Goal: Check status

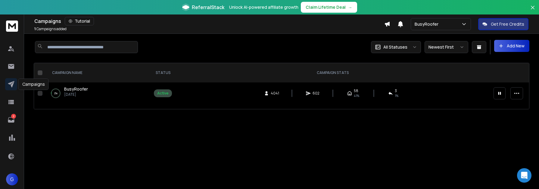
click at [27, 84] on div "Campaigns" at bounding box center [33, 83] width 30 height 11
click at [78, 90] on span "BusyRoofer" at bounding box center [76, 89] width 24 height 6
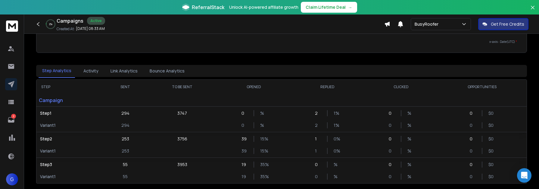
scroll to position [254, 0]
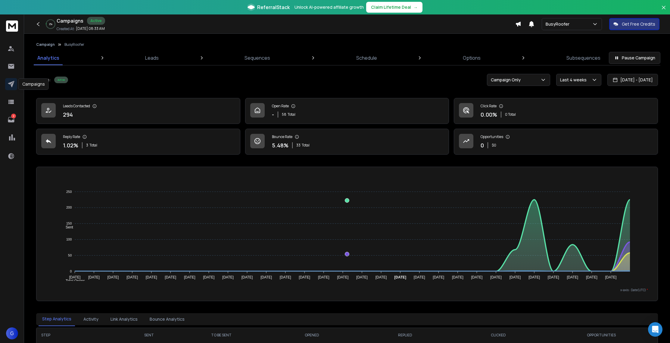
click at [12, 85] on icon at bounding box center [11, 84] width 6 height 6
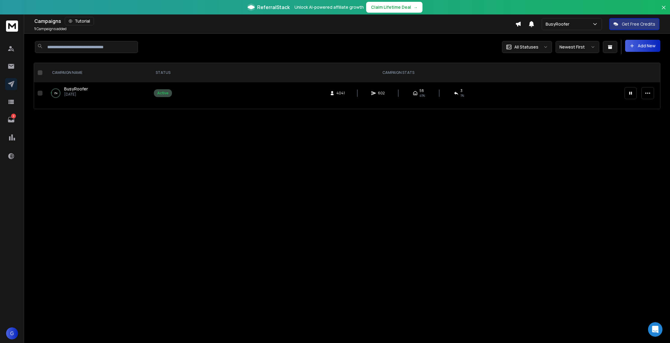
click at [72, 88] on span "BusyRoofer" at bounding box center [76, 89] width 24 height 6
